Goal: Task Accomplishment & Management: Manage account settings

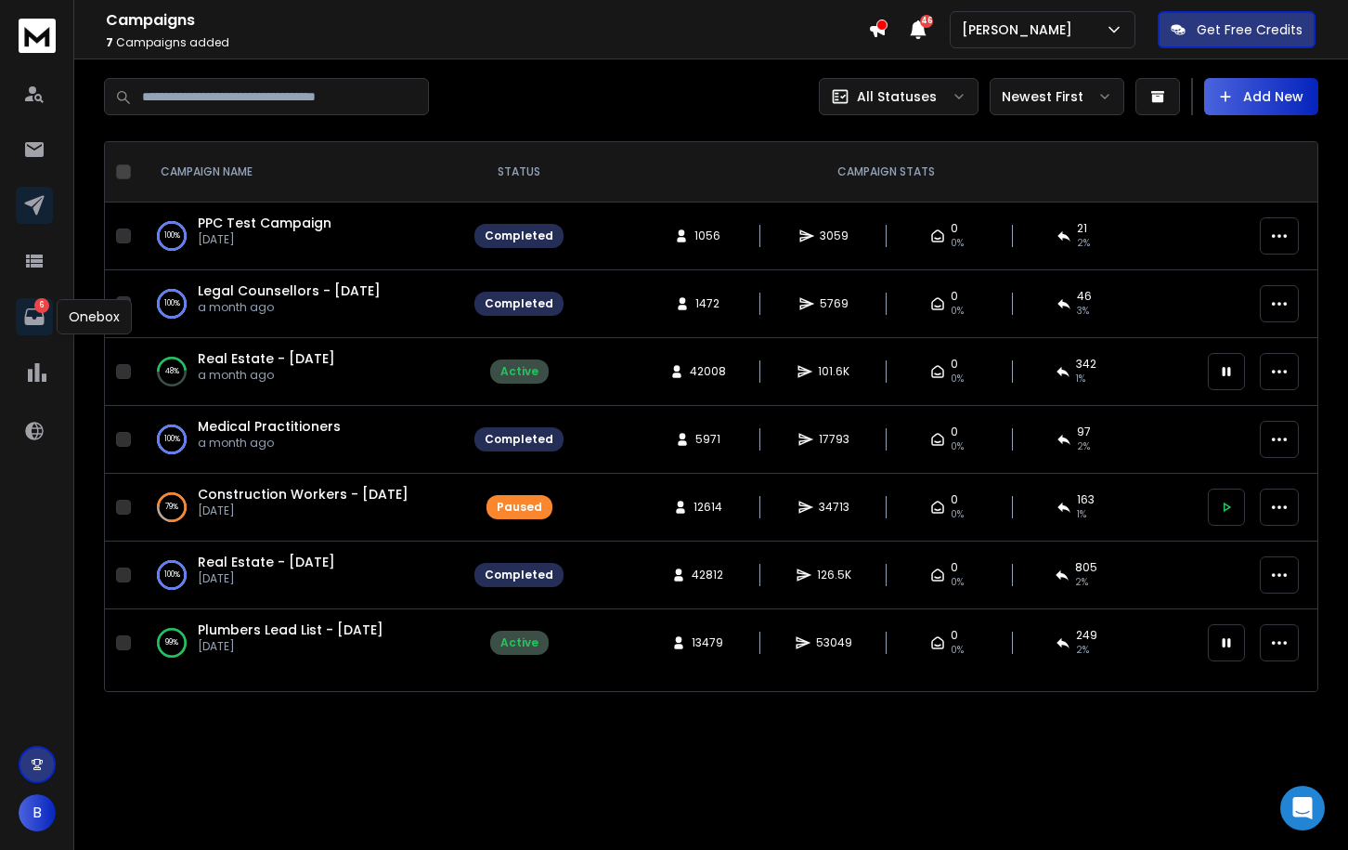
click at [32, 306] on icon at bounding box center [34, 317] width 22 height 22
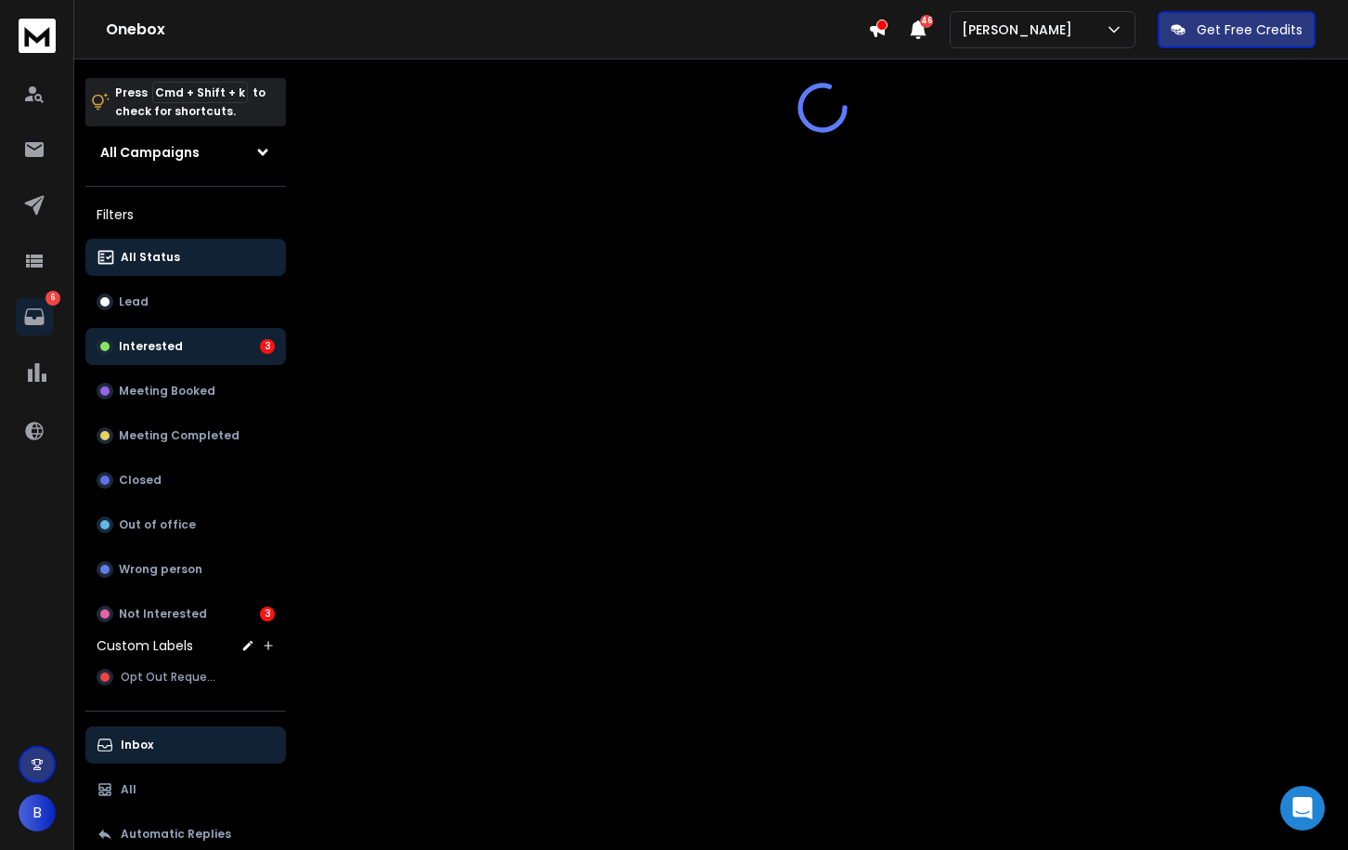
click at [170, 339] on p "Interested" at bounding box center [151, 346] width 64 height 15
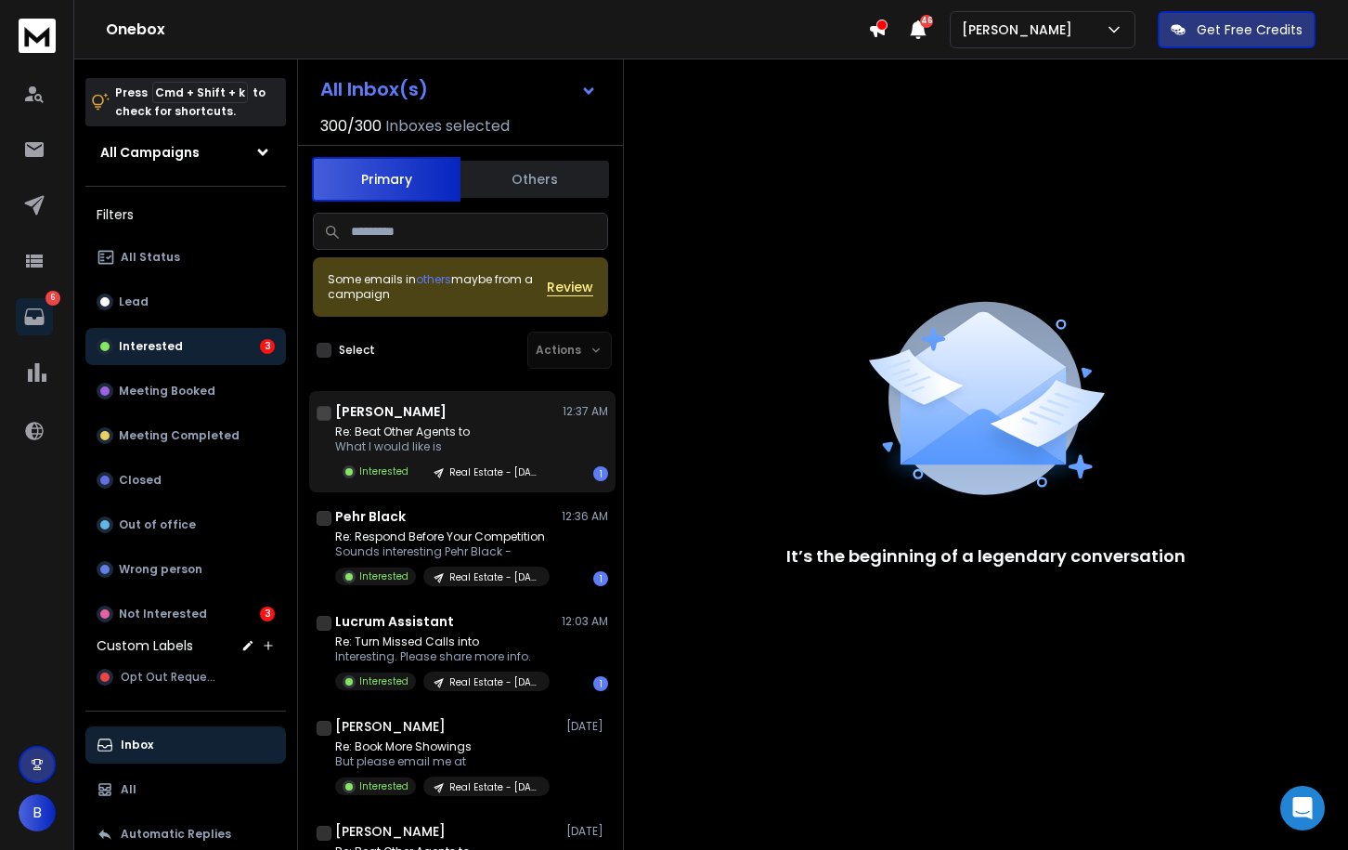
click at [424, 404] on h1 "James Walsh" at bounding box center [390, 411] width 111 height 19
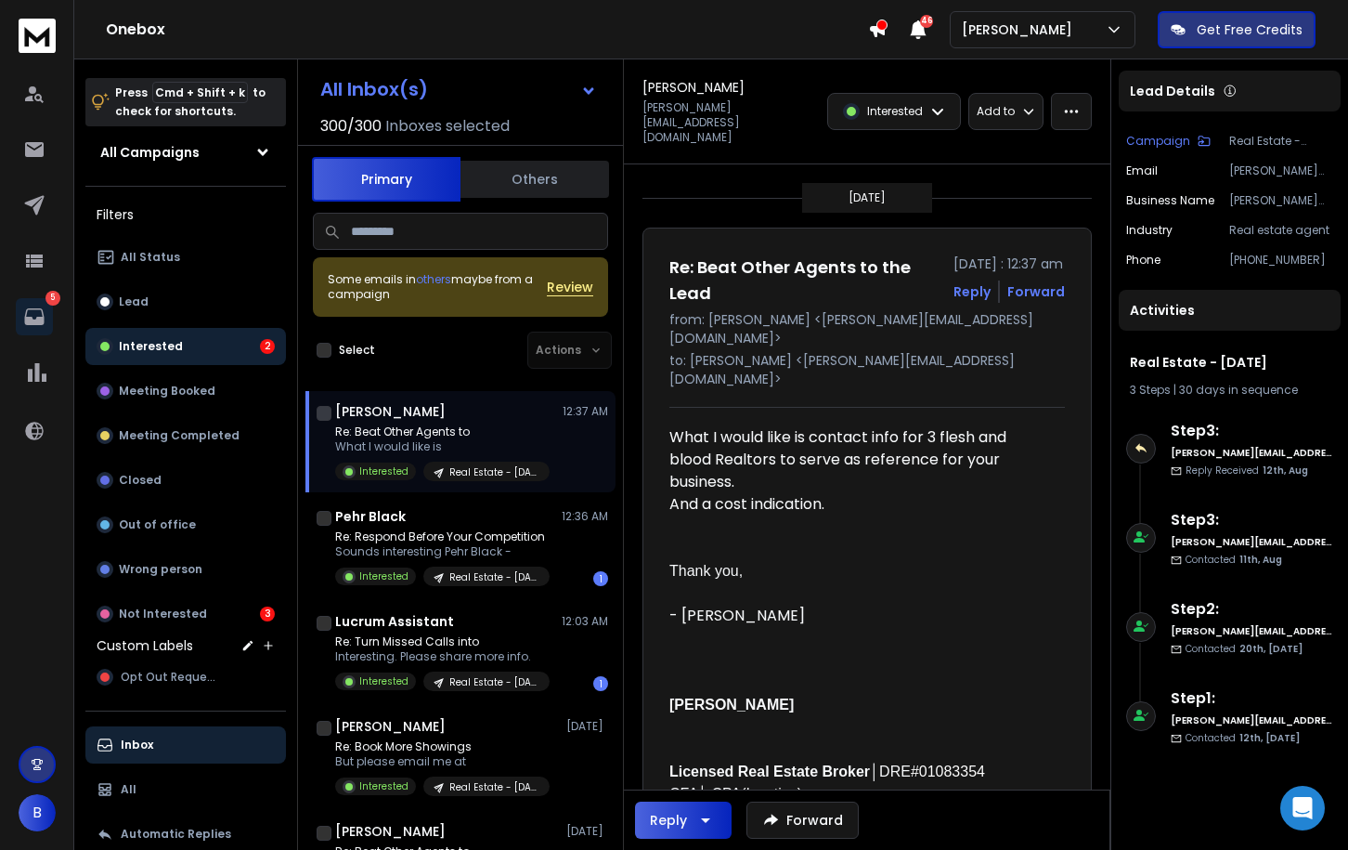
click at [330, 410] on button "button" at bounding box center [324, 413] width 15 height 15
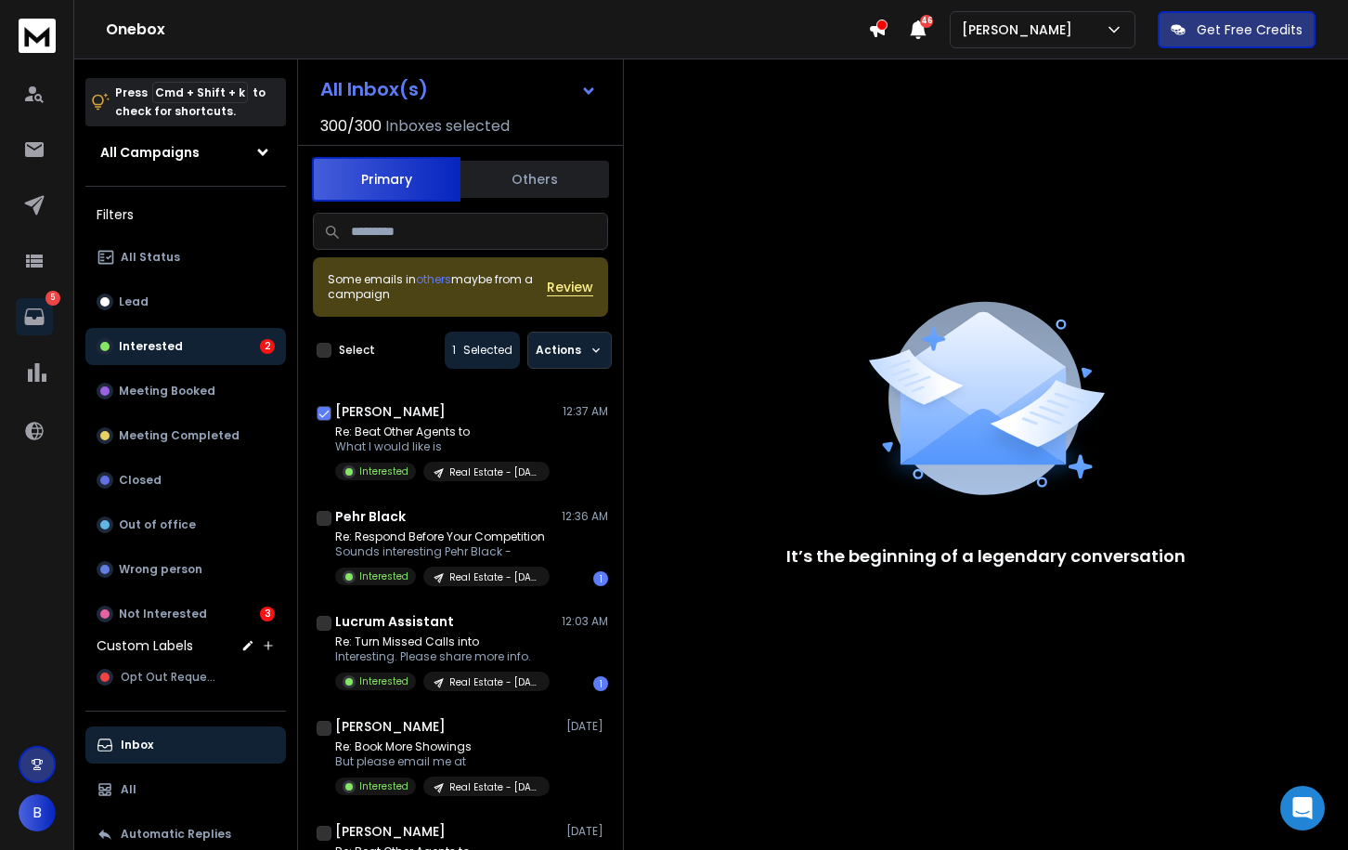
click at [551, 352] on p "Actions" at bounding box center [559, 350] width 46 height 15
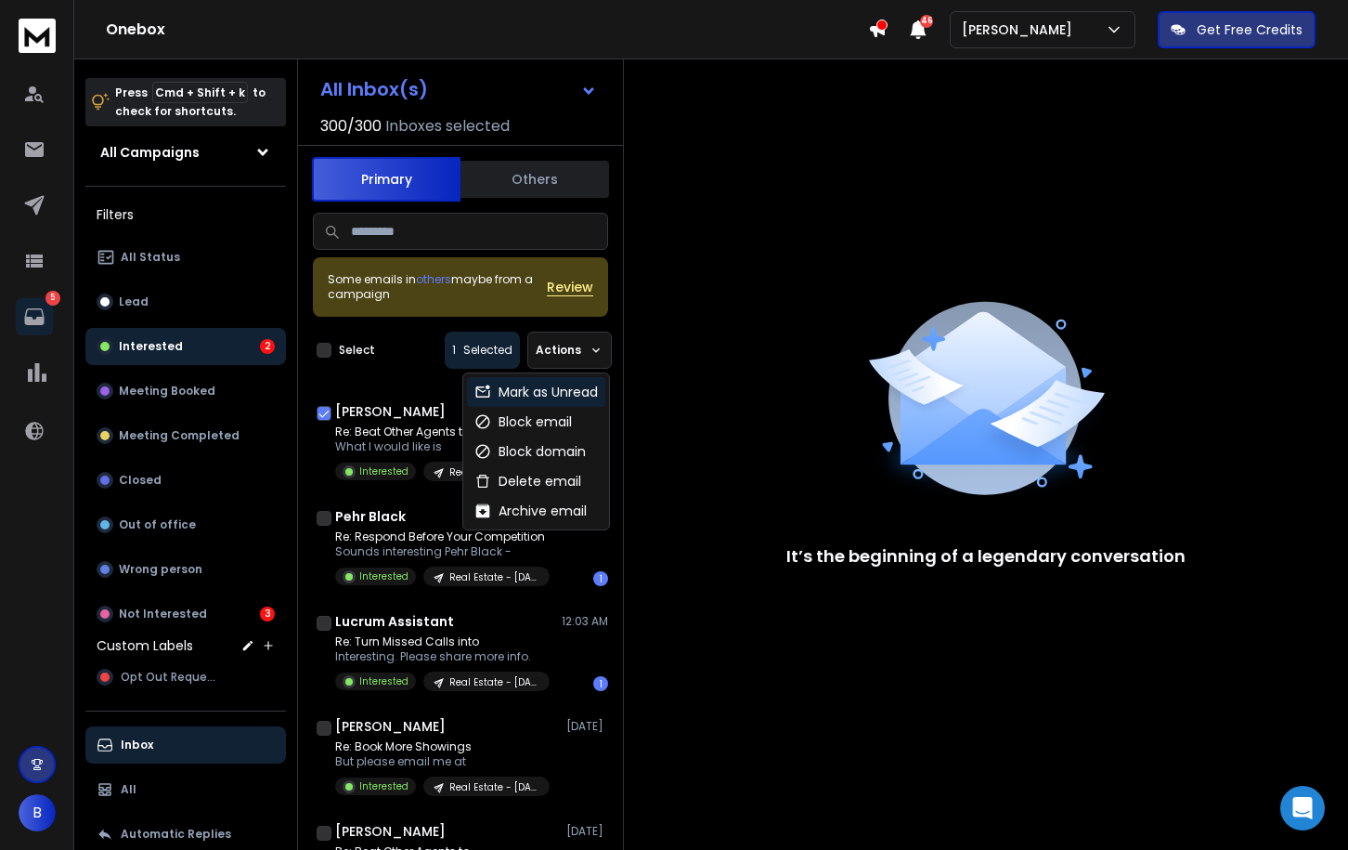
click at [566, 396] on div "Mark as Unread" at bounding box center [537, 392] width 124 height 19
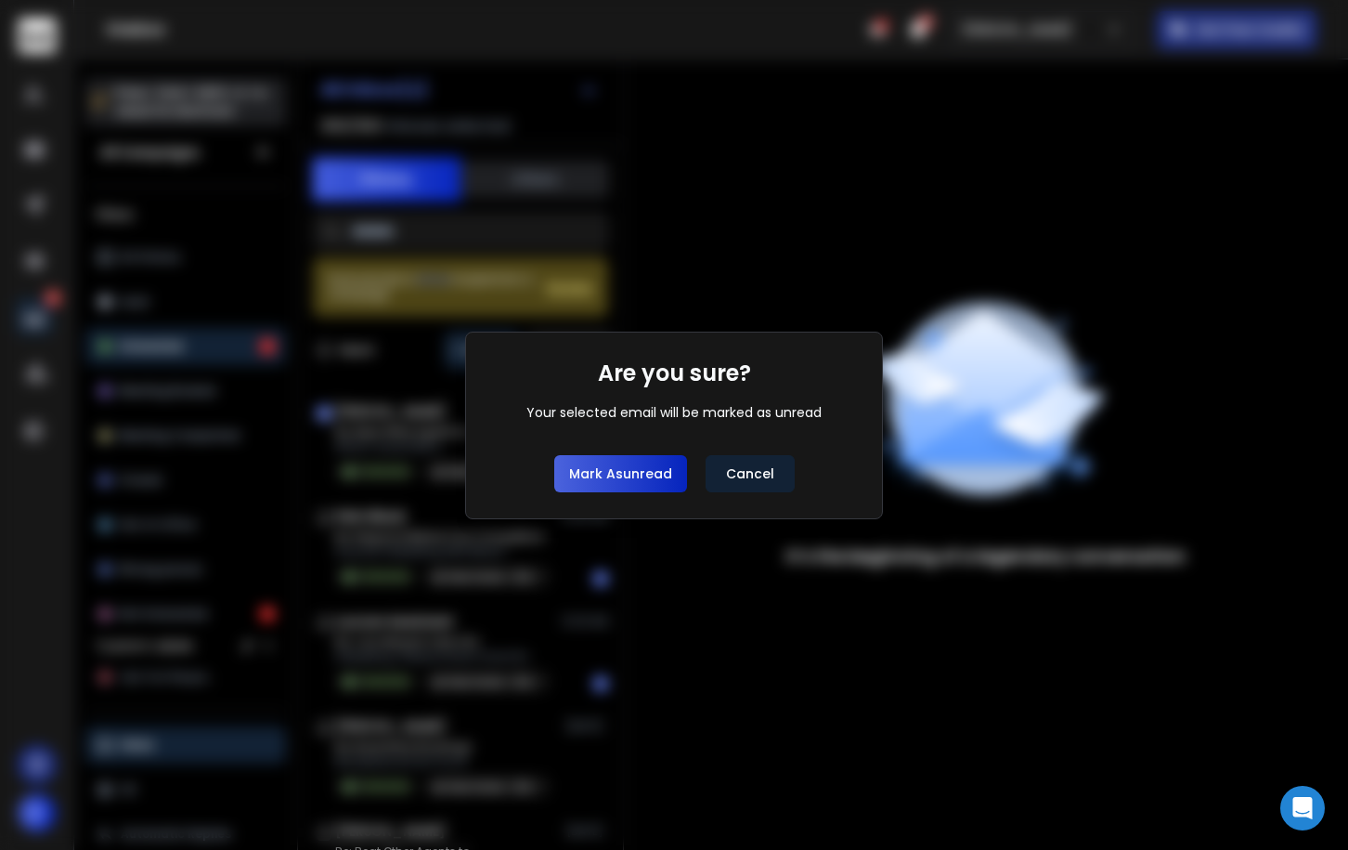
click at [634, 476] on p "Mark as unread" at bounding box center [620, 473] width 103 height 19
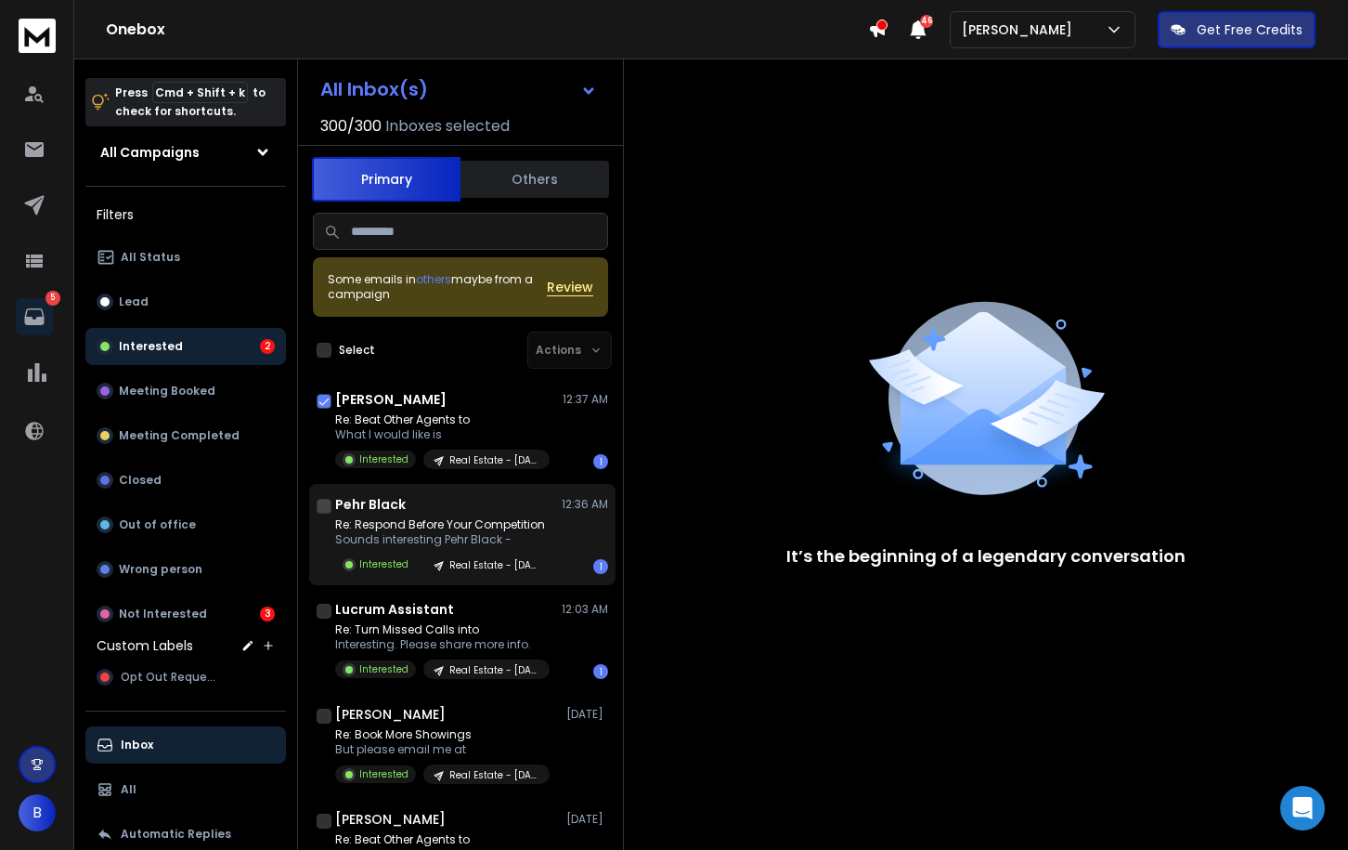
scroll to position [13, 0]
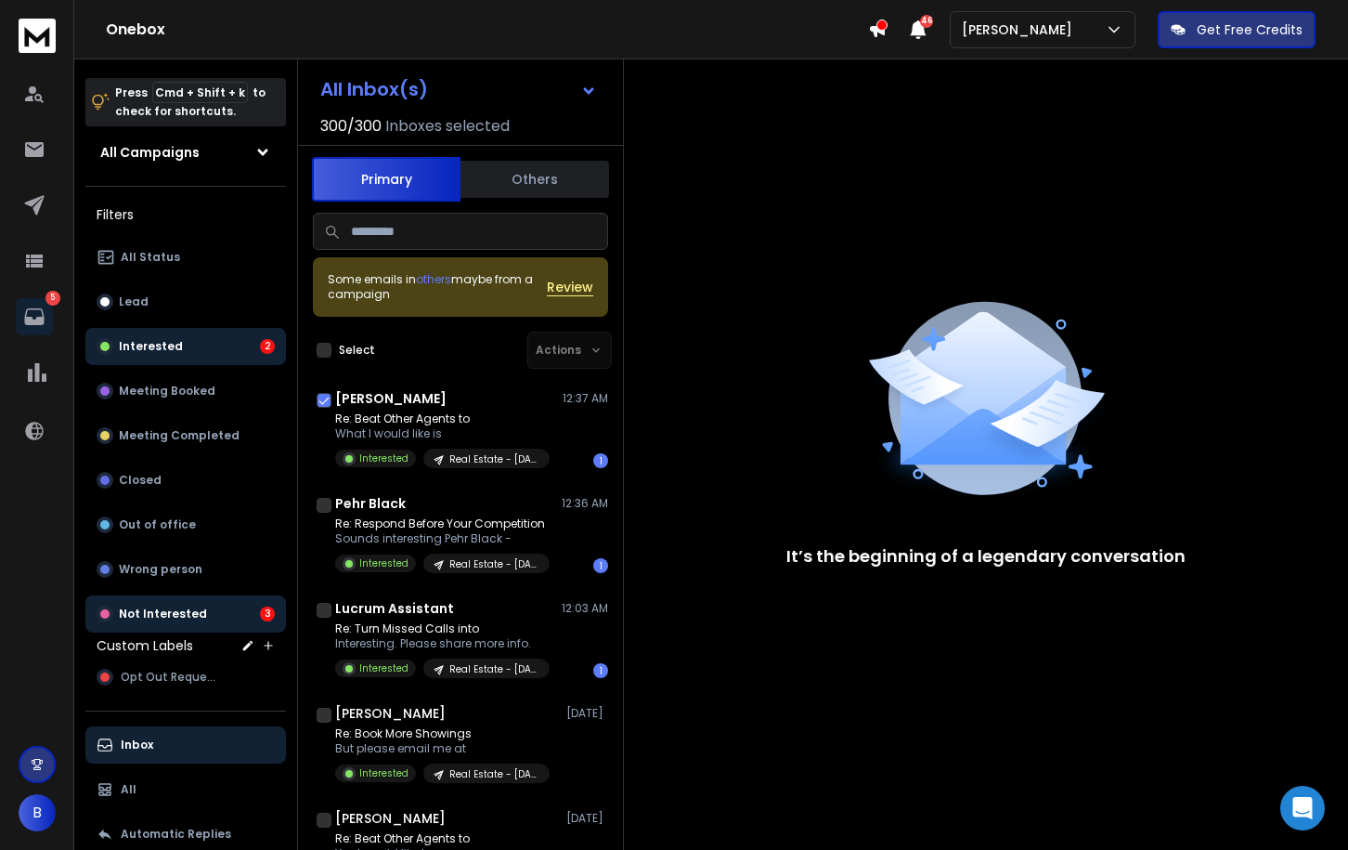
click at [229, 615] on button "Not Interested 3" at bounding box center [185, 613] width 201 height 37
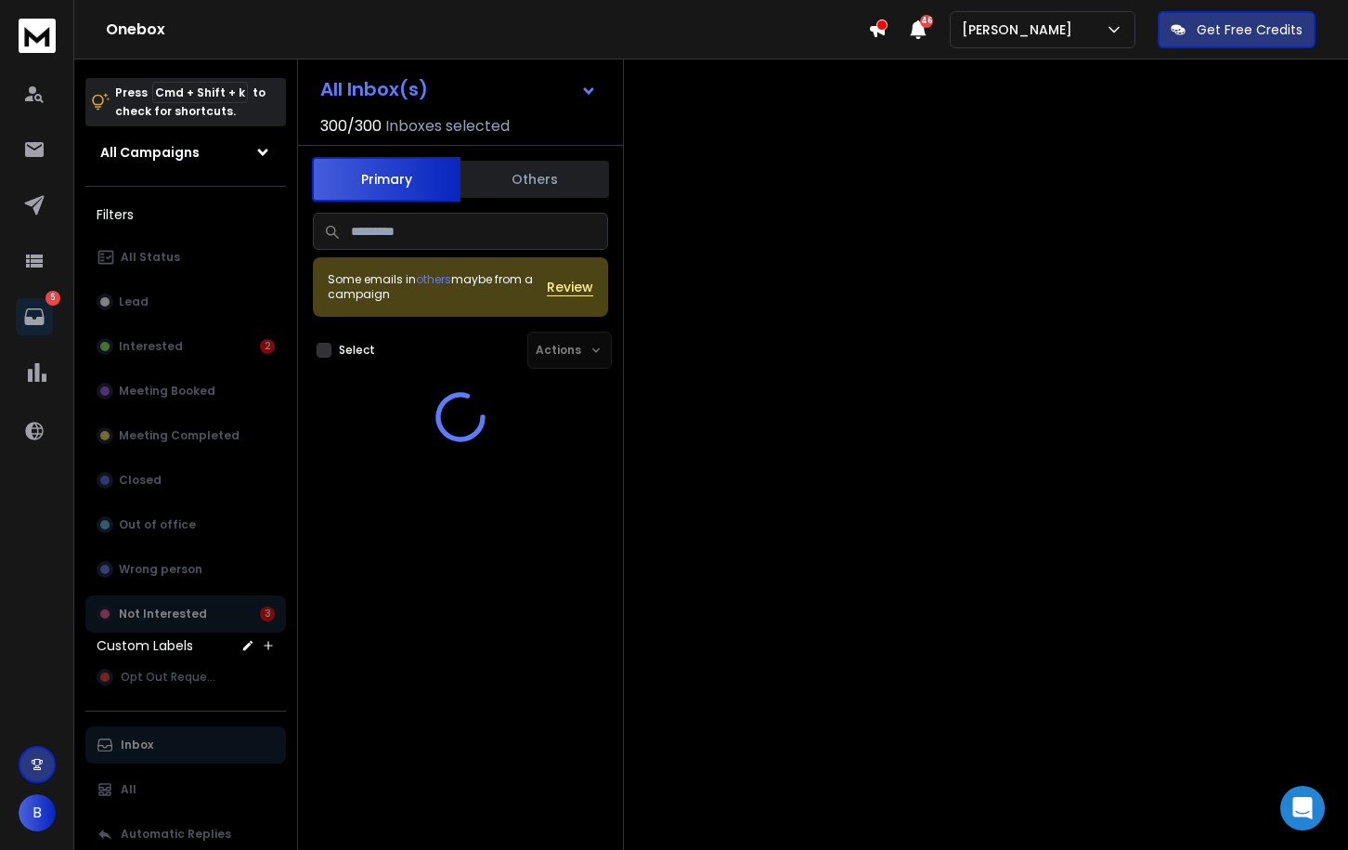
scroll to position [0, 0]
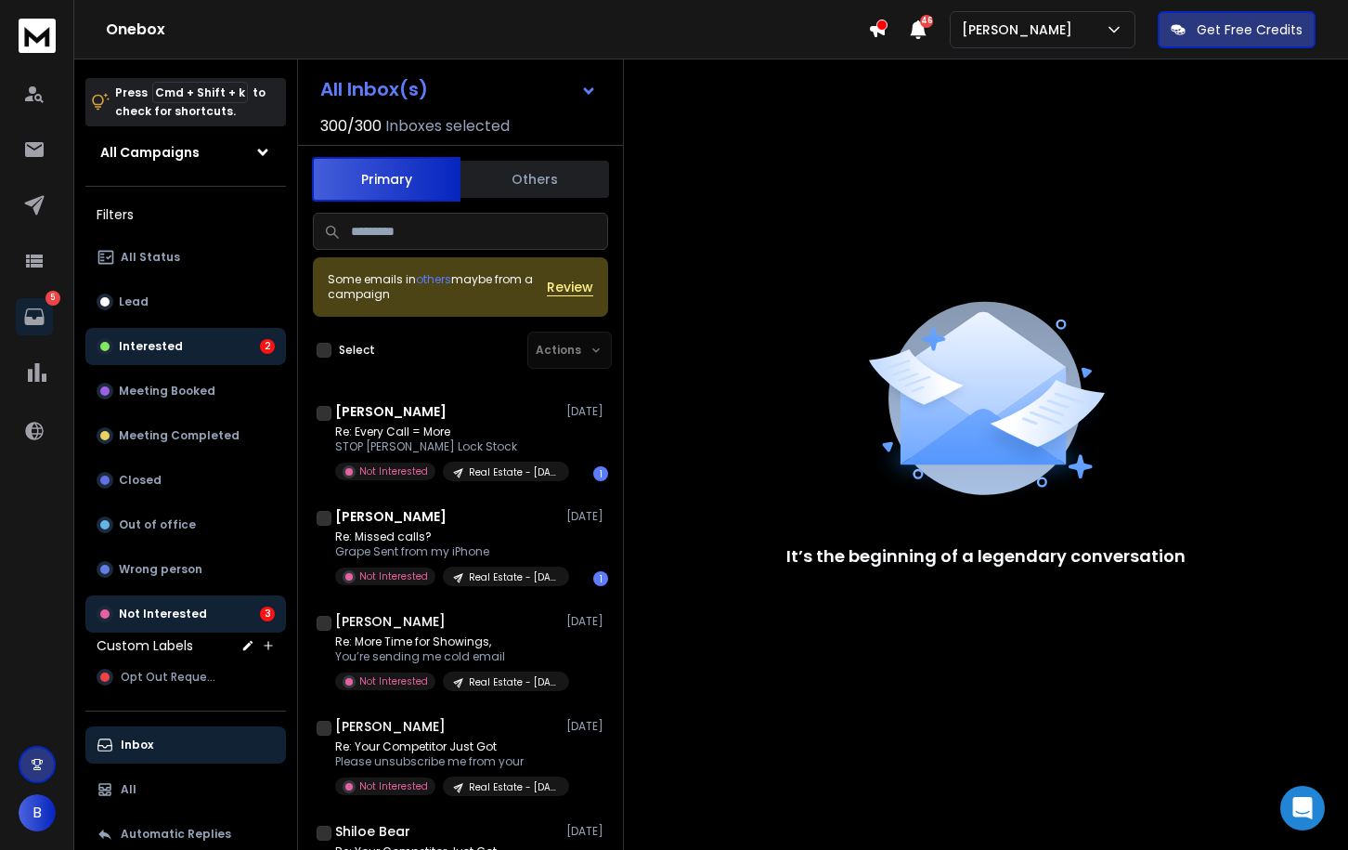
click at [215, 355] on button "Interested 2" at bounding box center [185, 346] width 201 height 37
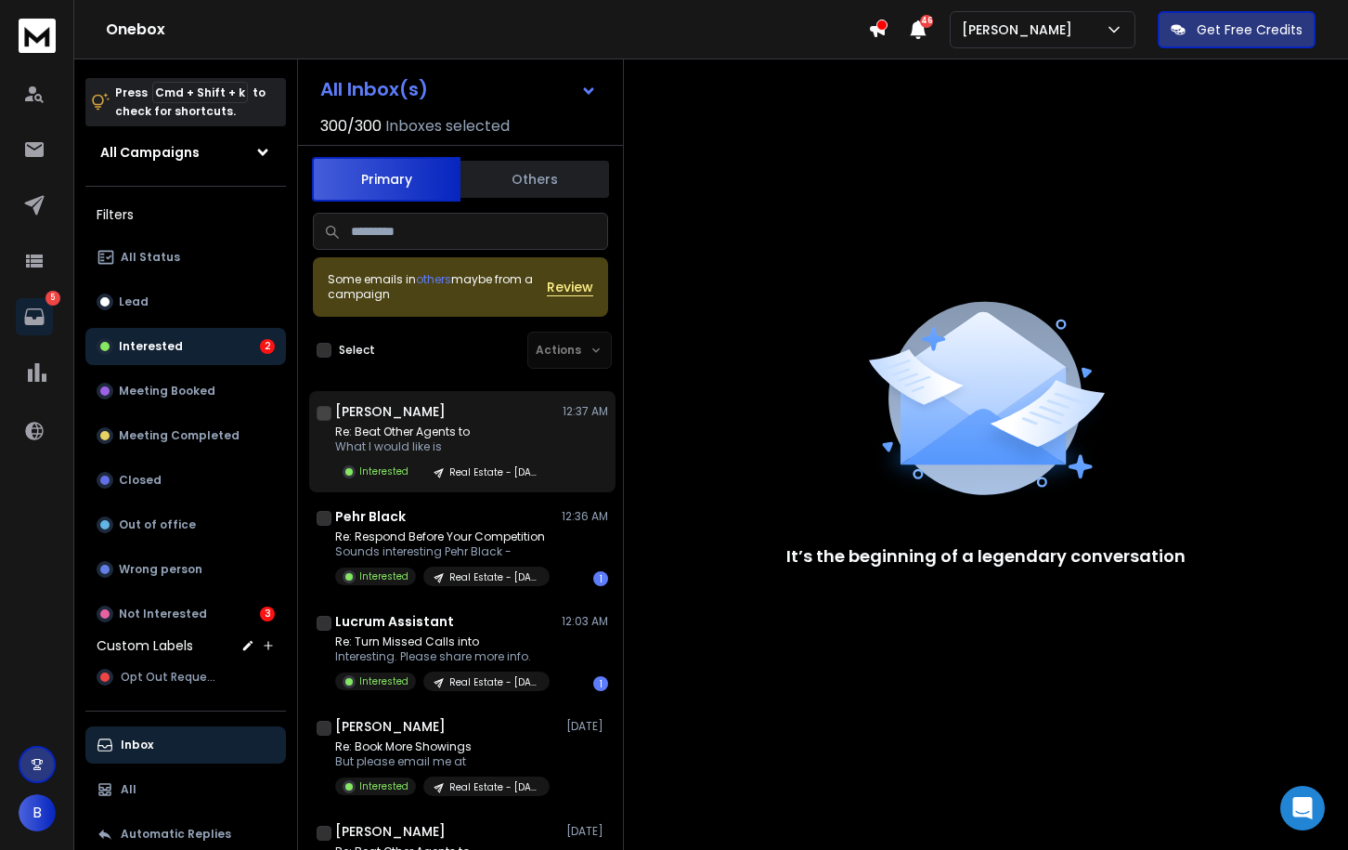
click at [327, 414] on button "button" at bounding box center [324, 413] width 15 height 15
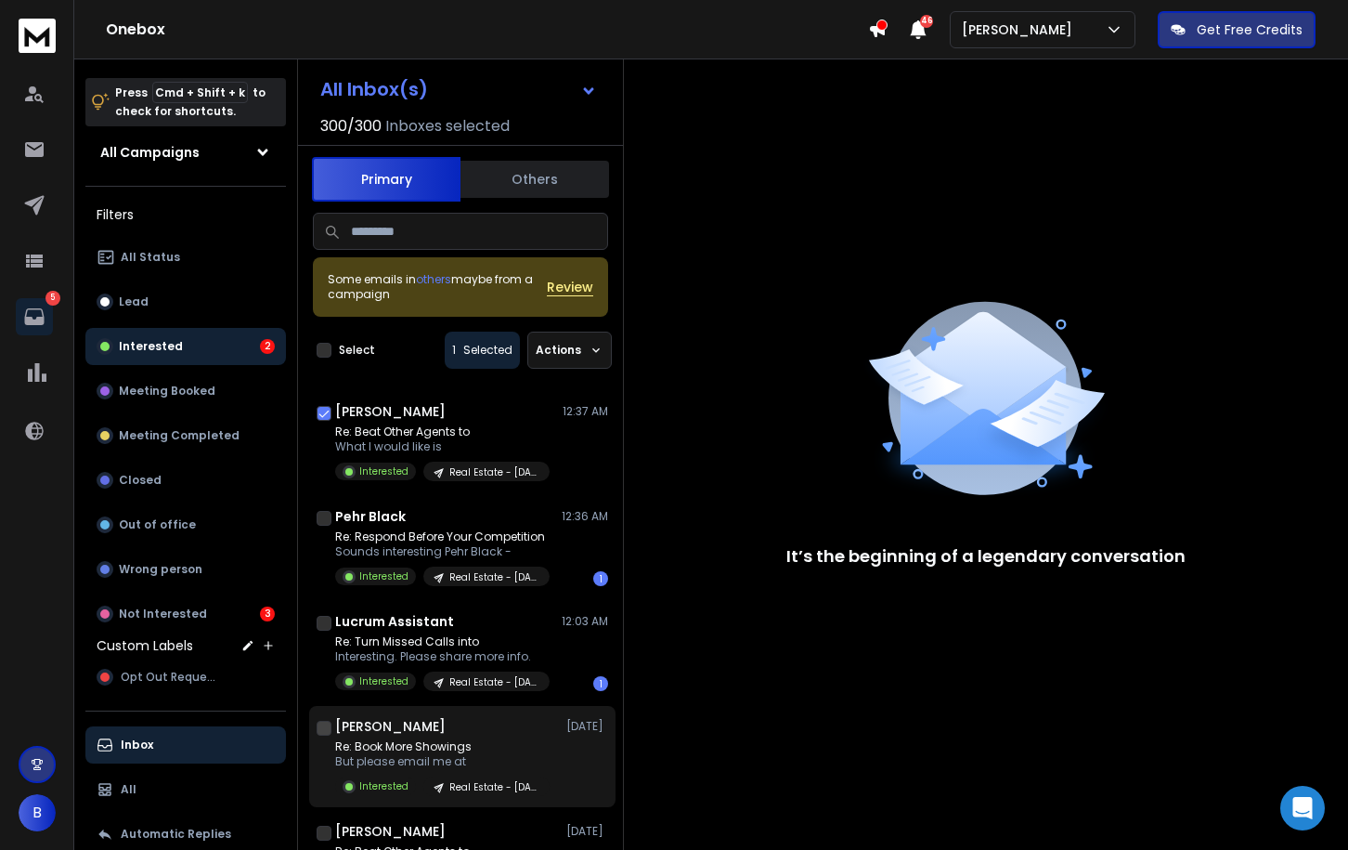
click at [322, 722] on button "button" at bounding box center [324, 728] width 15 height 15
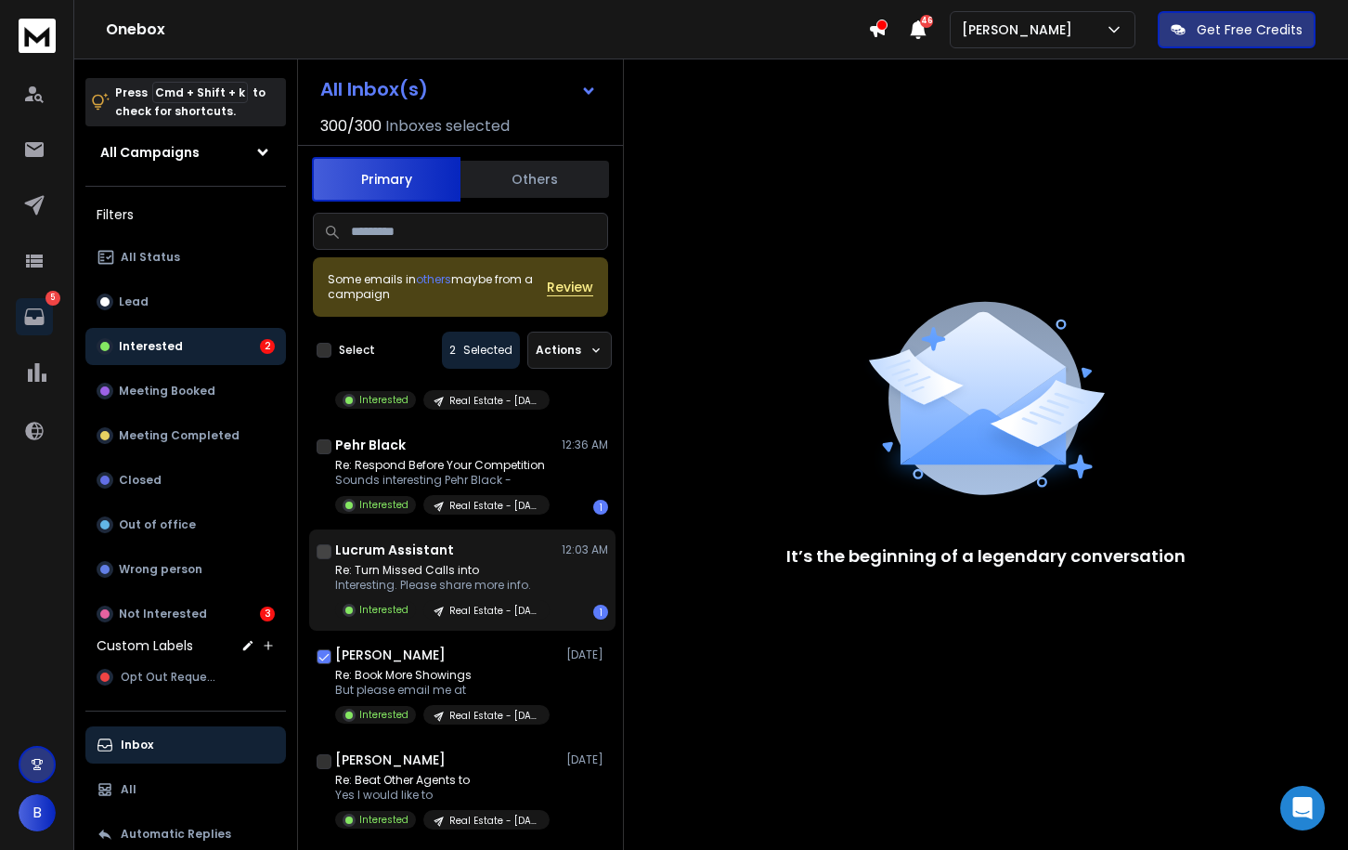
scroll to position [72, 0]
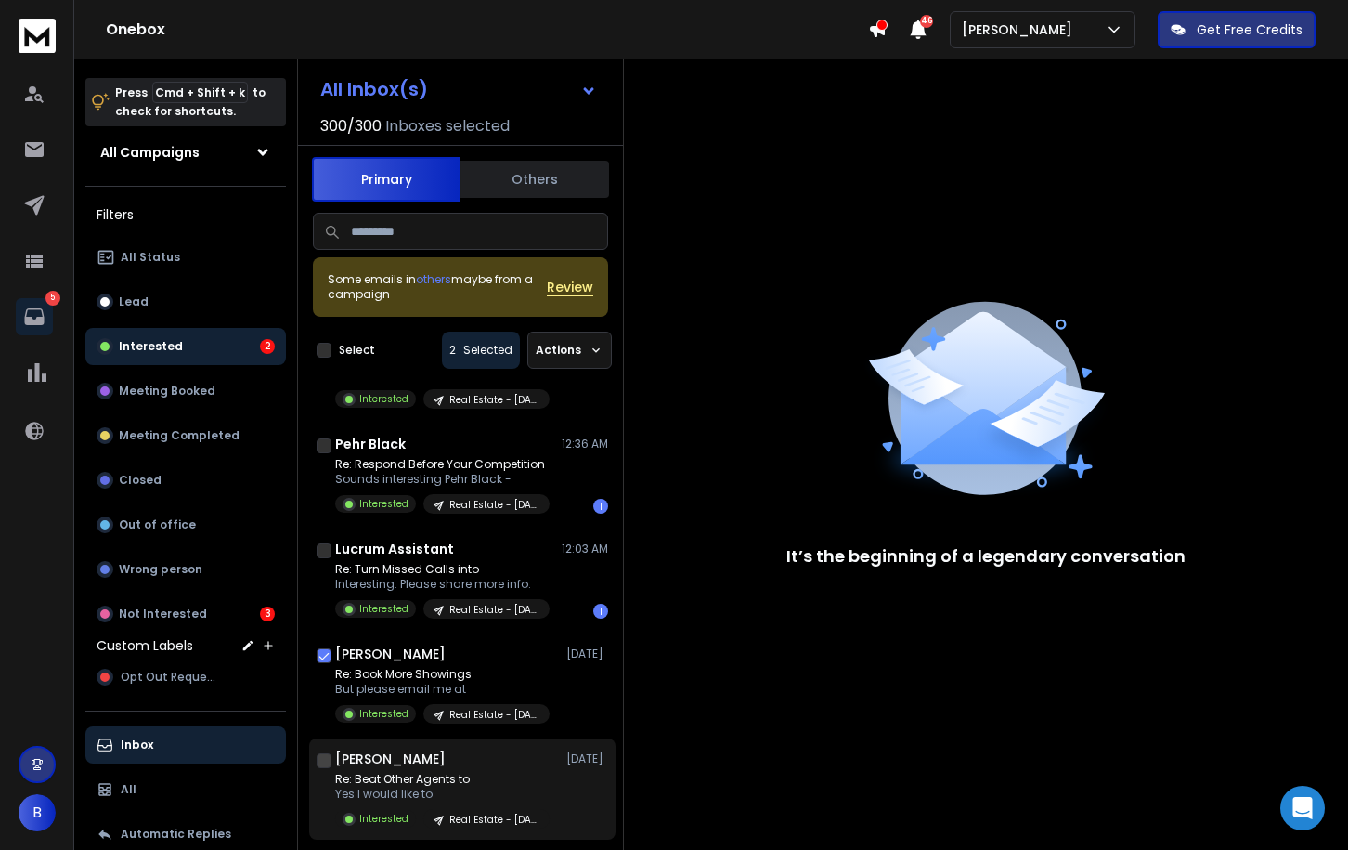
click at [329, 760] on button "button" at bounding box center [324, 760] width 15 height 15
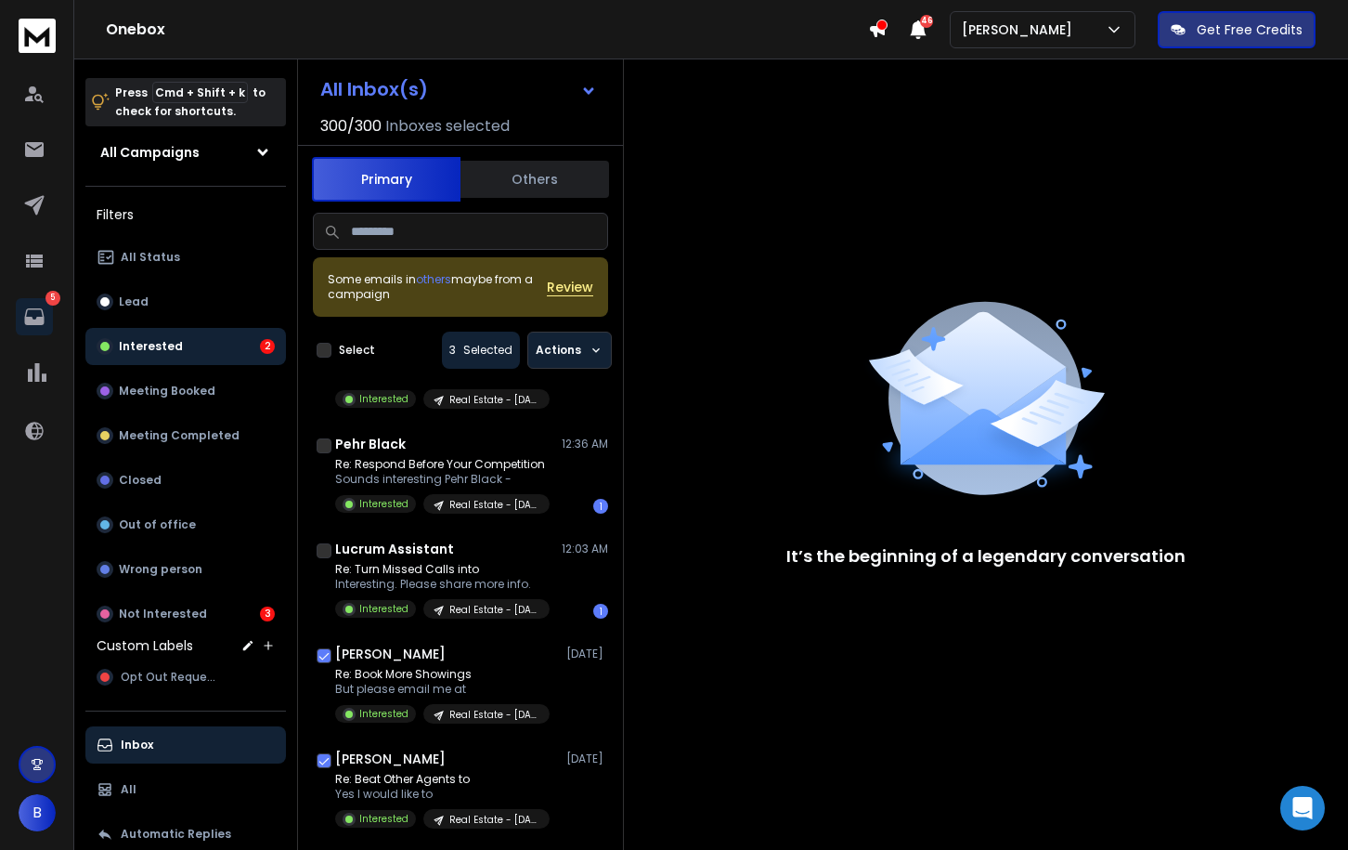
click at [556, 360] on button "Actions" at bounding box center [570, 350] width 85 height 37
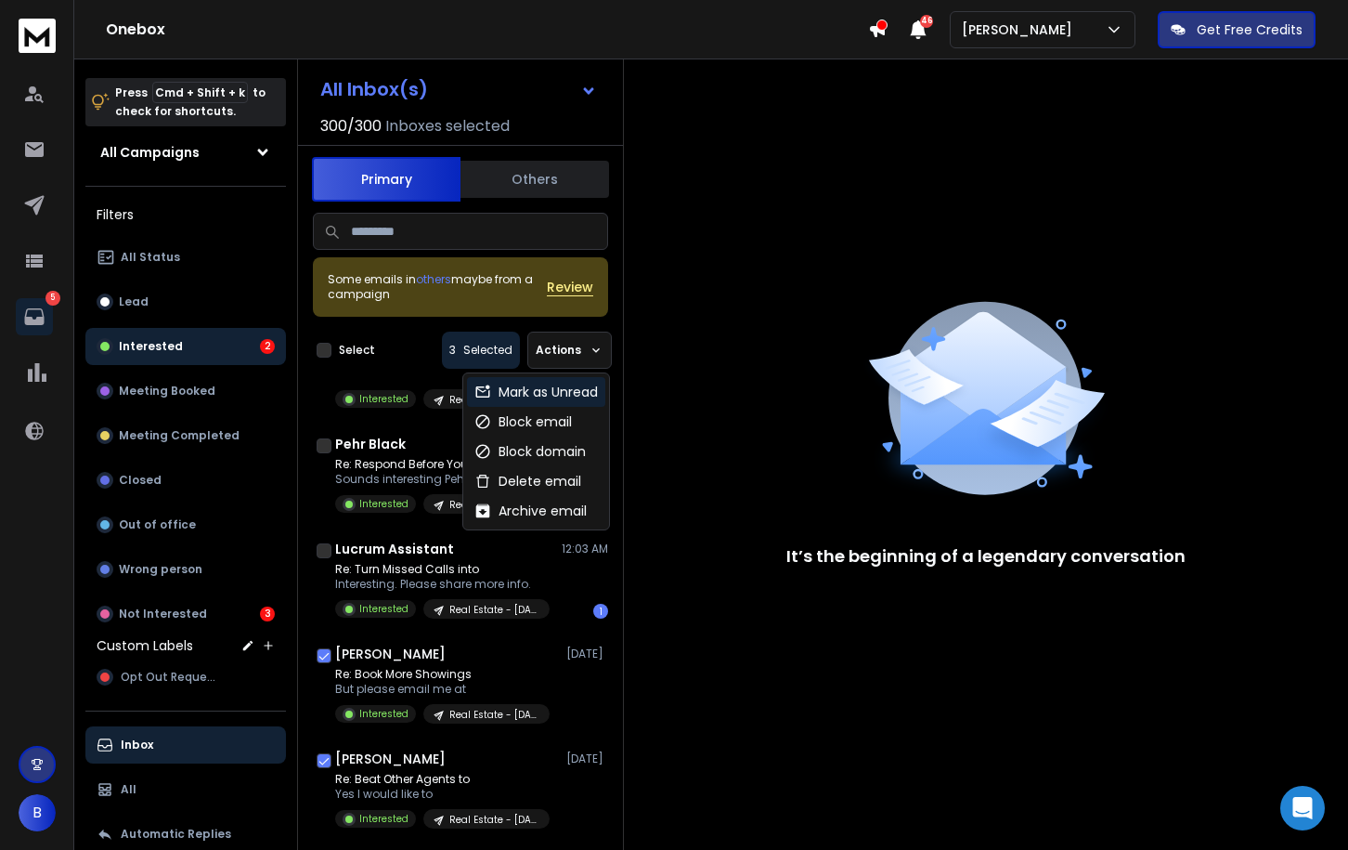
click at [559, 387] on div "Mark as Unread" at bounding box center [537, 392] width 124 height 19
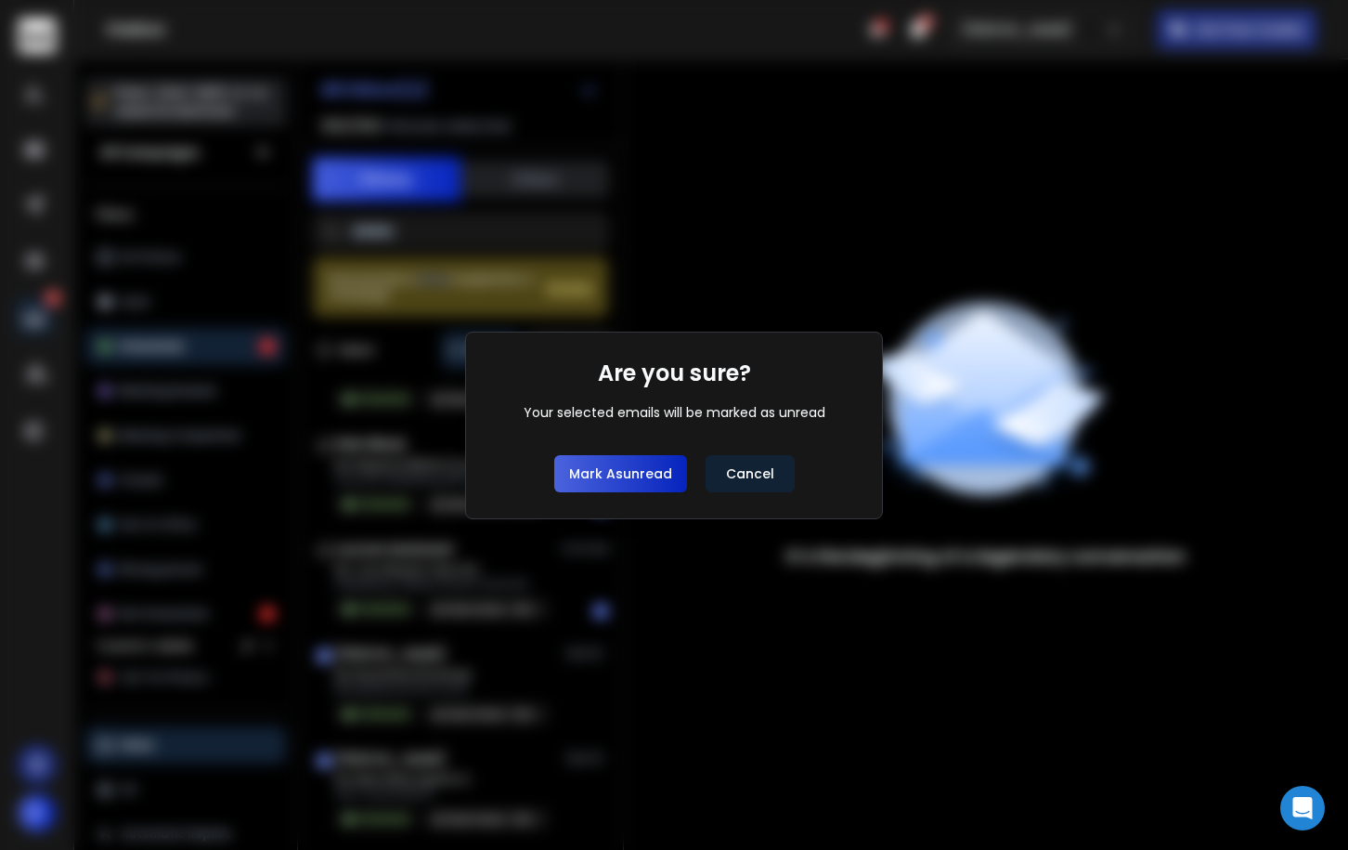
click at [618, 464] on p "Mark as unread" at bounding box center [620, 473] width 103 height 19
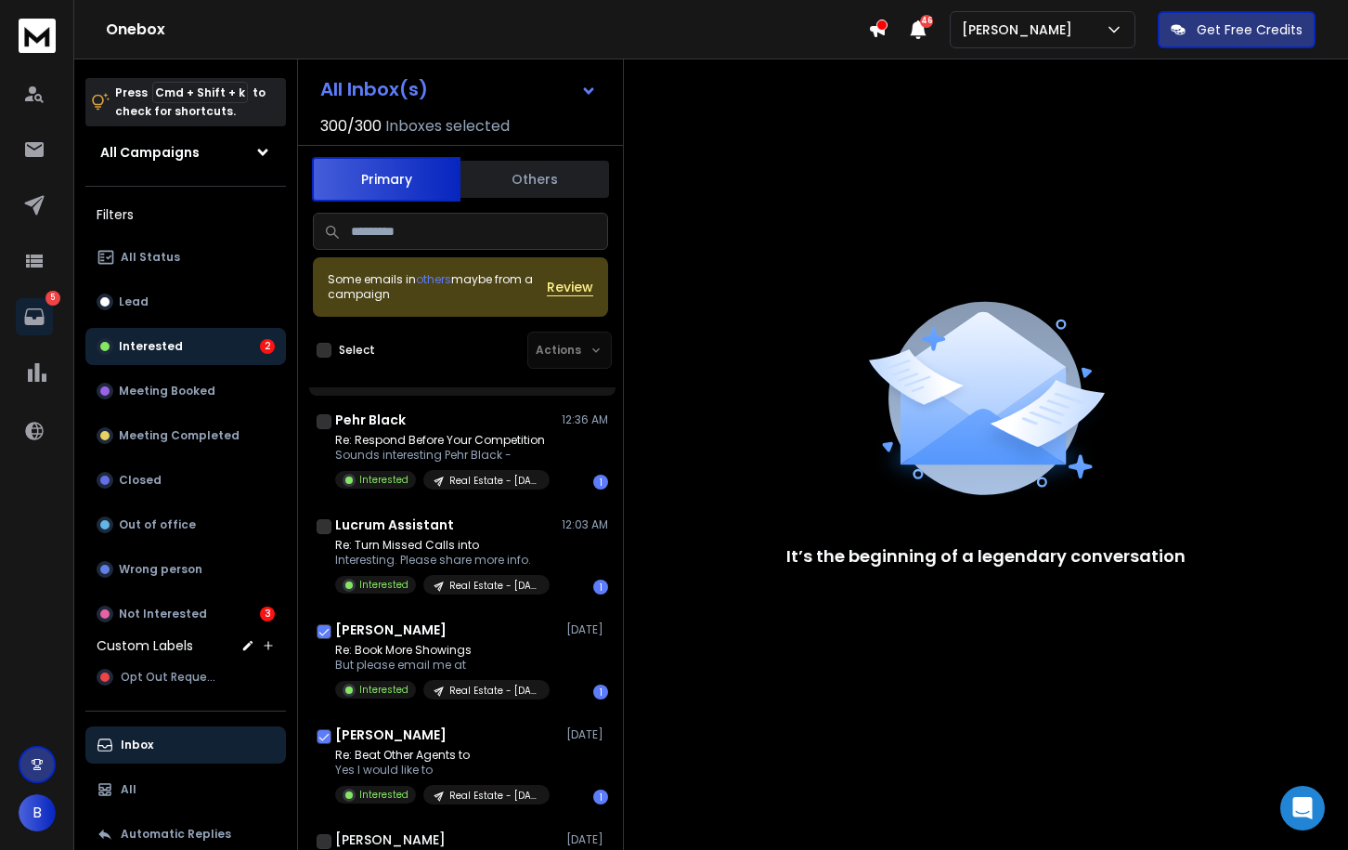
scroll to position [0, 0]
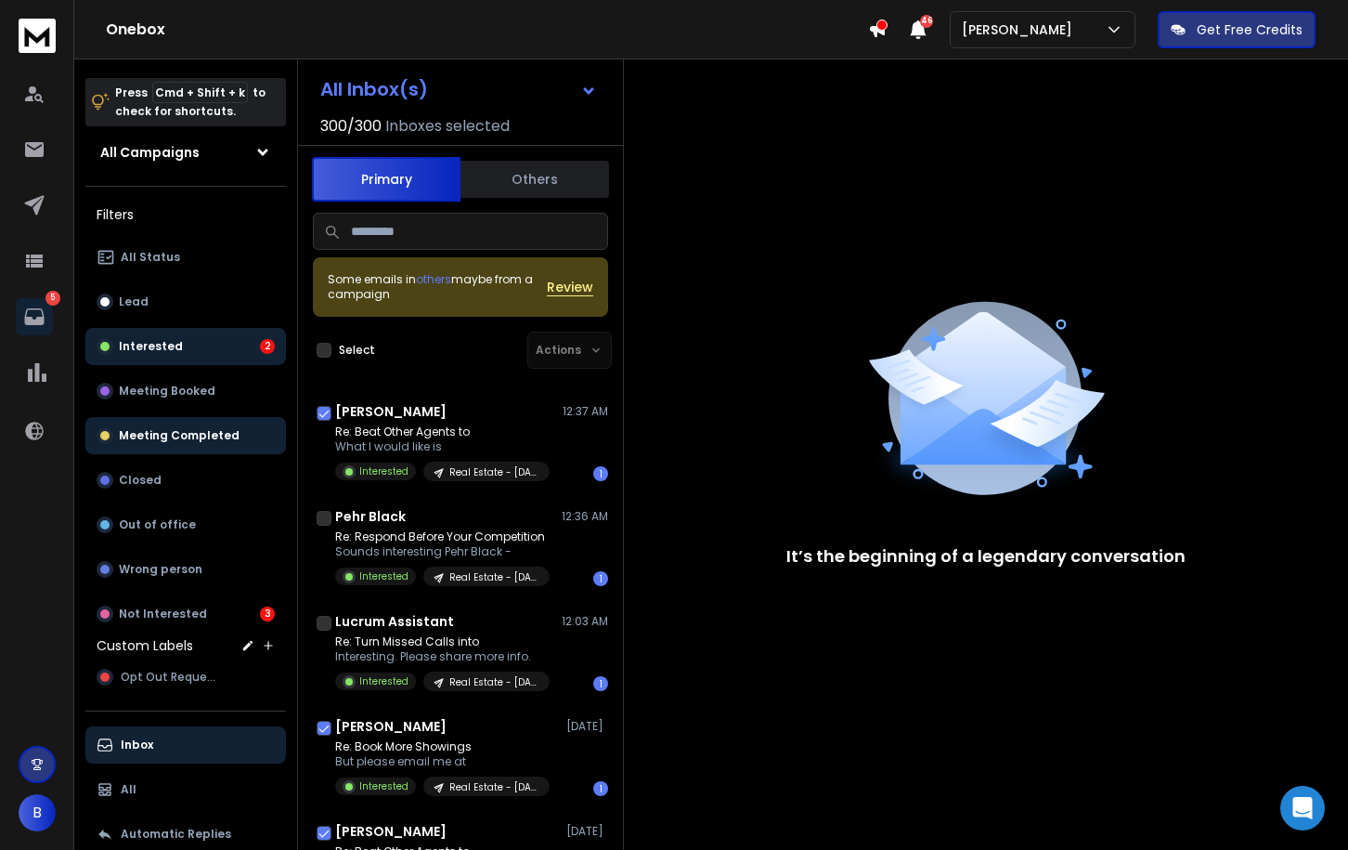
click at [178, 438] on p "Meeting Completed" at bounding box center [179, 435] width 121 height 15
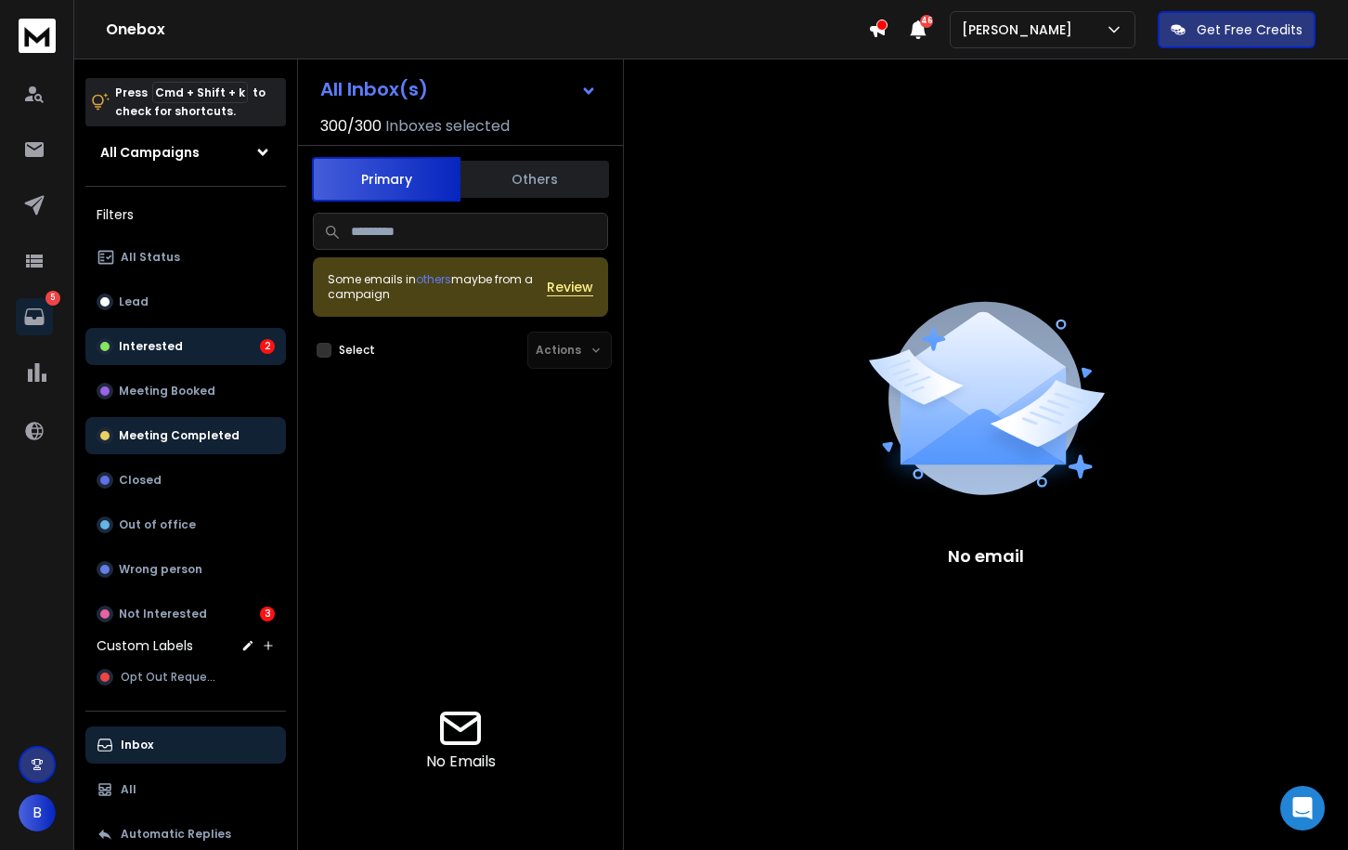
click at [189, 357] on button "Interested 2" at bounding box center [185, 346] width 201 height 37
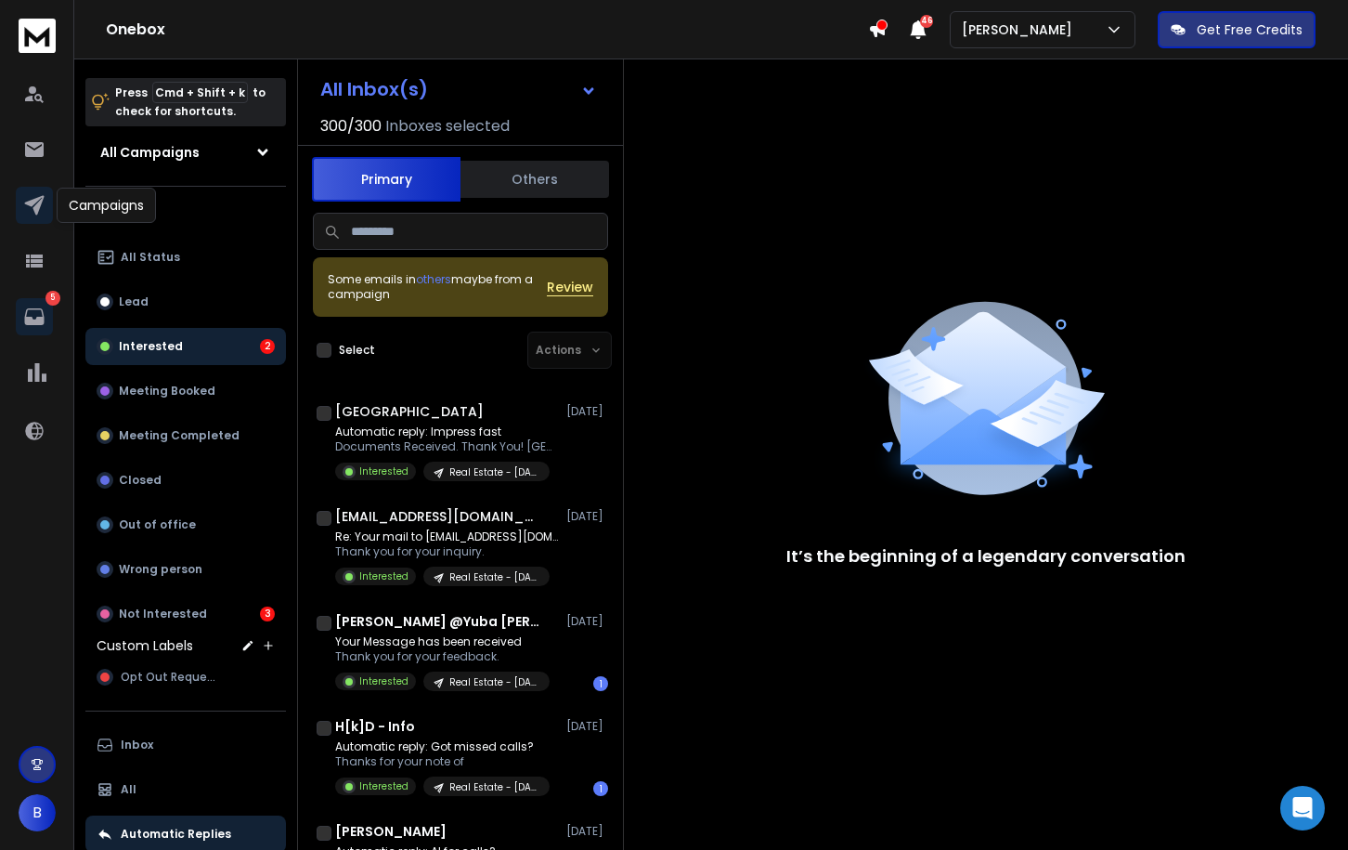
click at [34, 202] on icon at bounding box center [34, 205] width 20 height 20
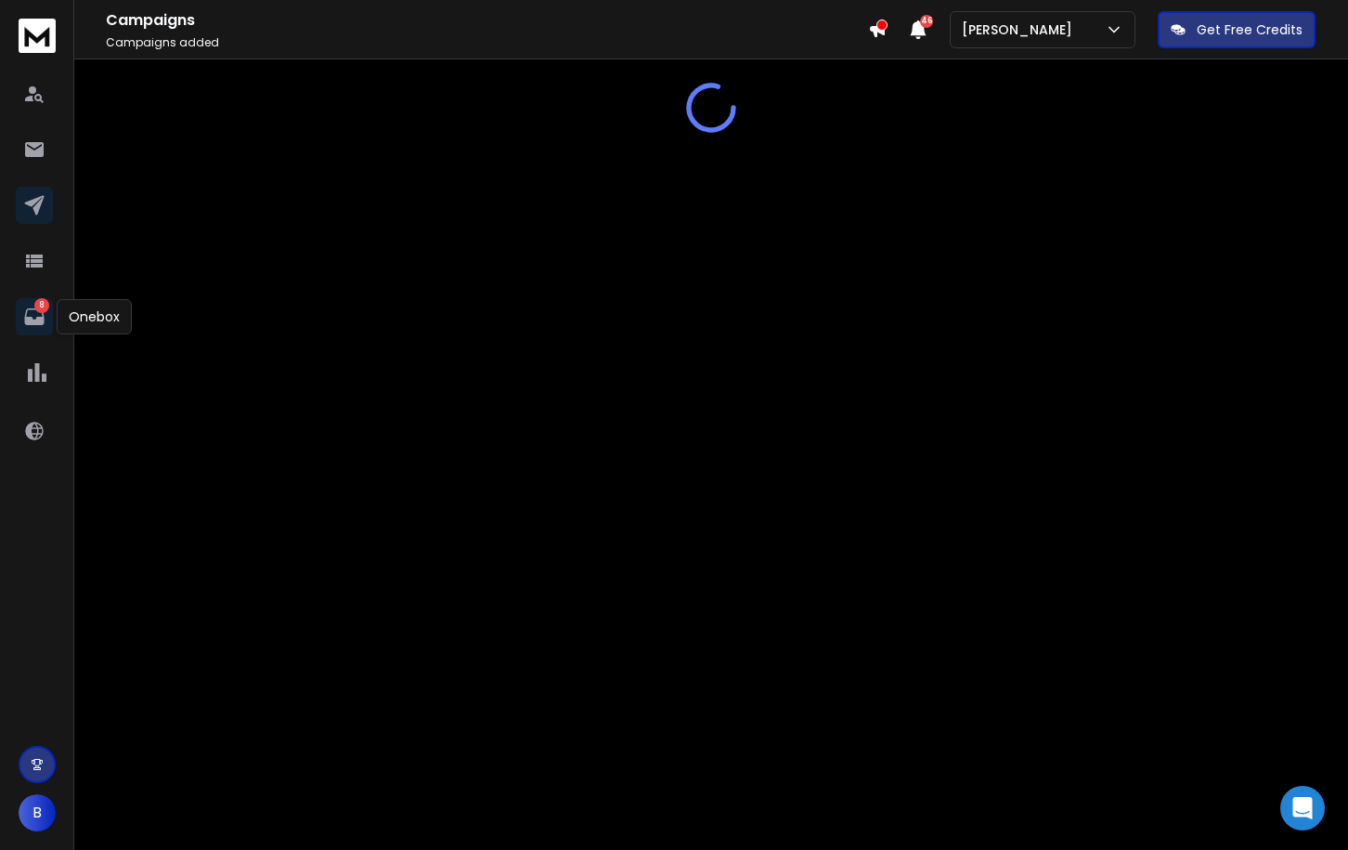
click at [36, 320] on icon at bounding box center [34, 316] width 20 height 17
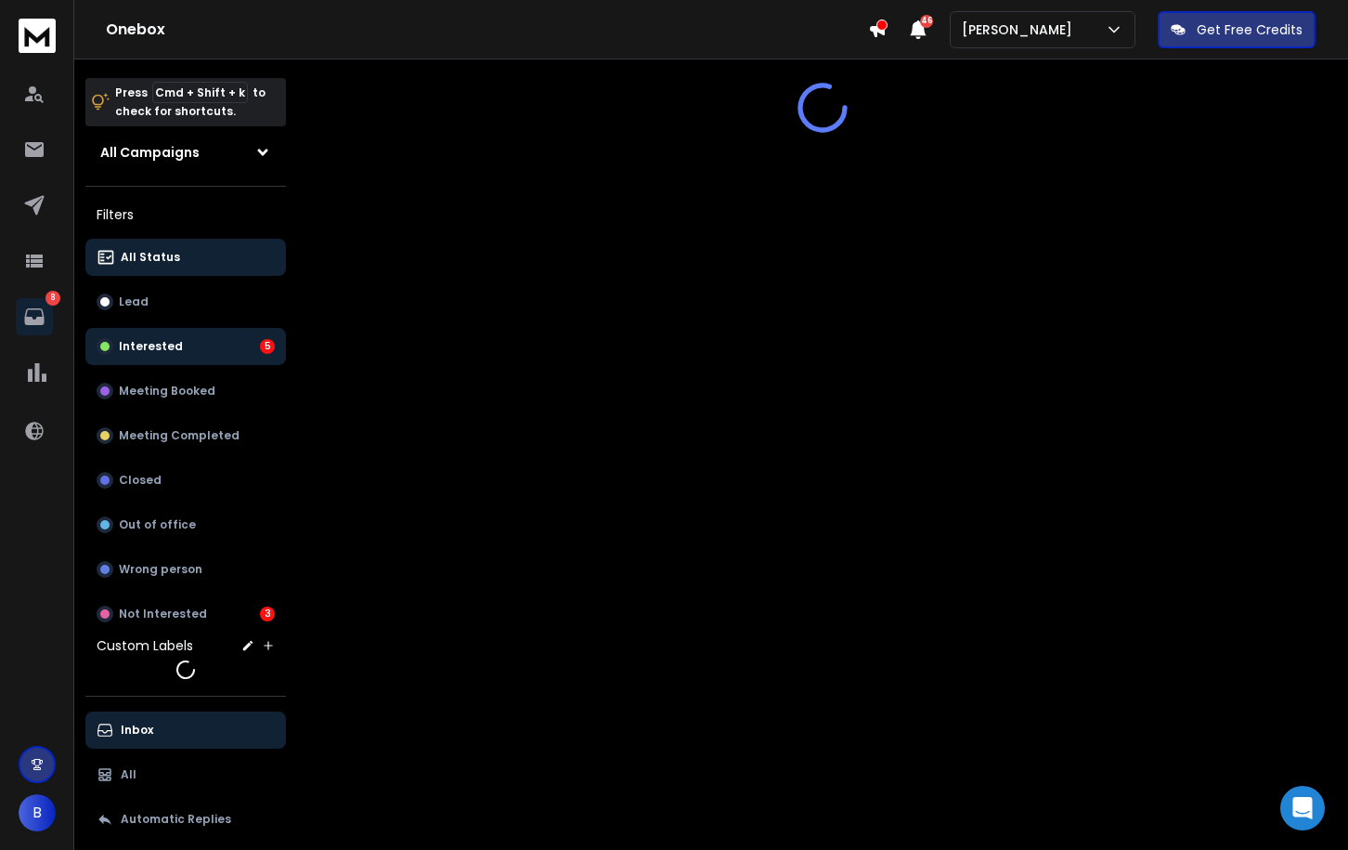
click at [131, 347] on p "Interested" at bounding box center [151, 346] width 64 height 15
